Goal: Find specific page/section: Find specific page/section

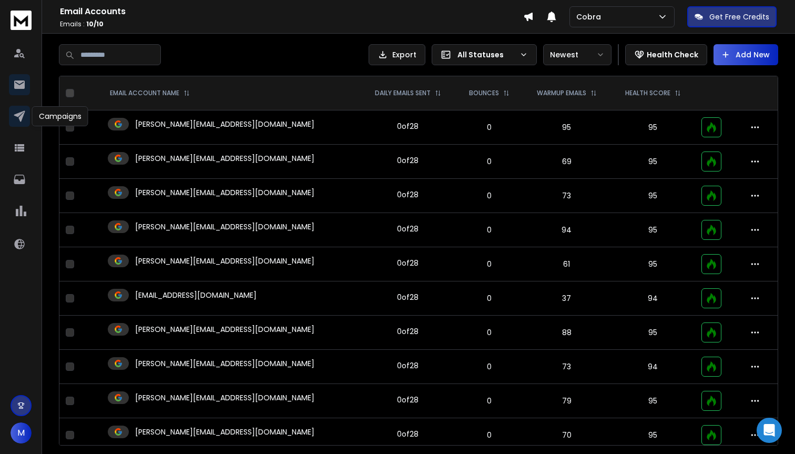
click at [14, 115] on icon at bounding box center [19, 115] width 11 height 11
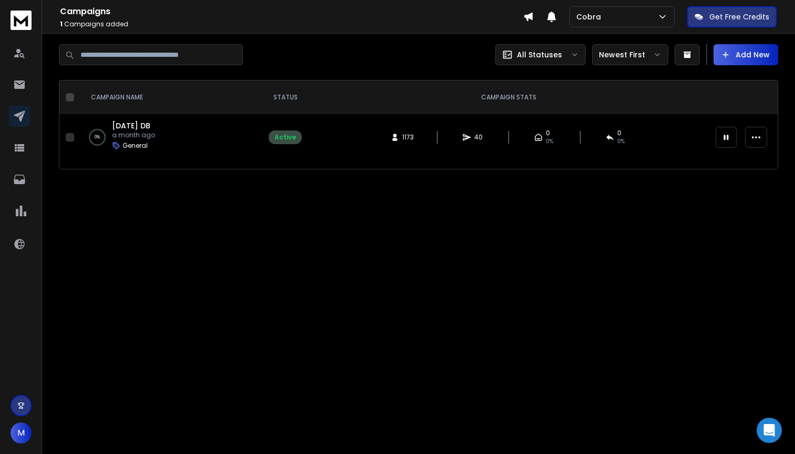
click at [126, 124] on span "[DATE] DB" at bounding box center [131, 125] width 38 height 11
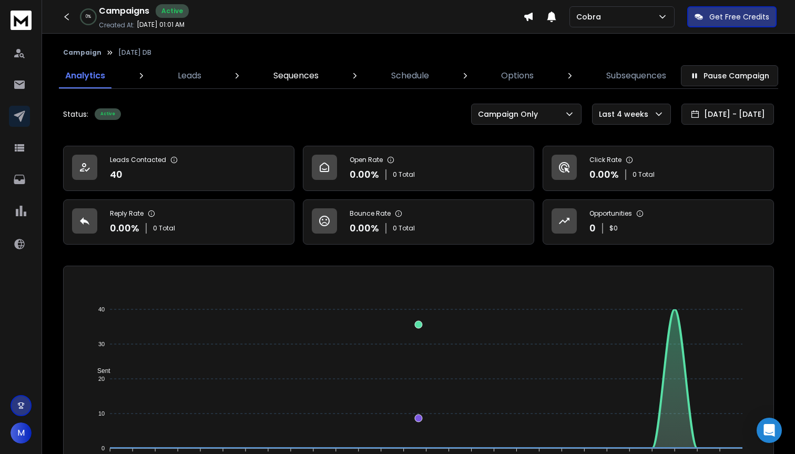
click at [315, 74] on p "Sequences" at bounding box center [295, 75] width 45 height 13
